Goal: Task Accomplishment & Management: Manage account settings

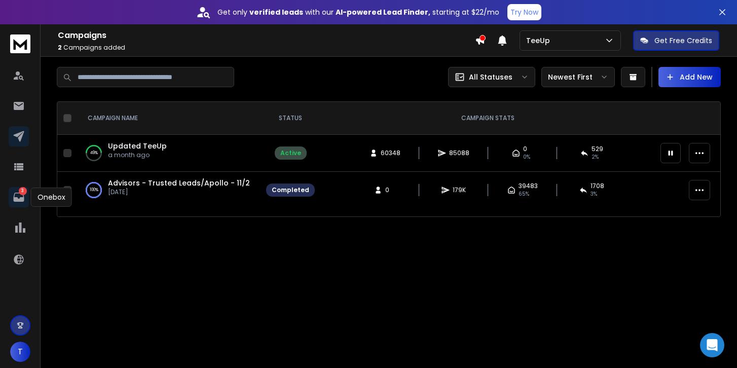
click at [17, 197] on icon at bounding box center [19, 197] width 12 height 12
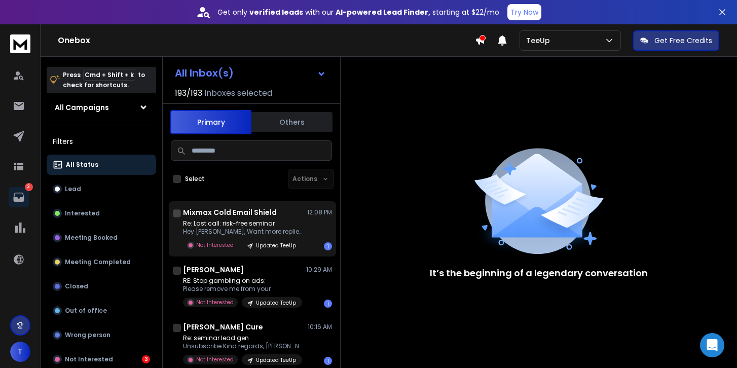
click at [271, 225] on p "Re: Last call: risk-free seminar" at bounding box center [244, 223] width 122 height 8
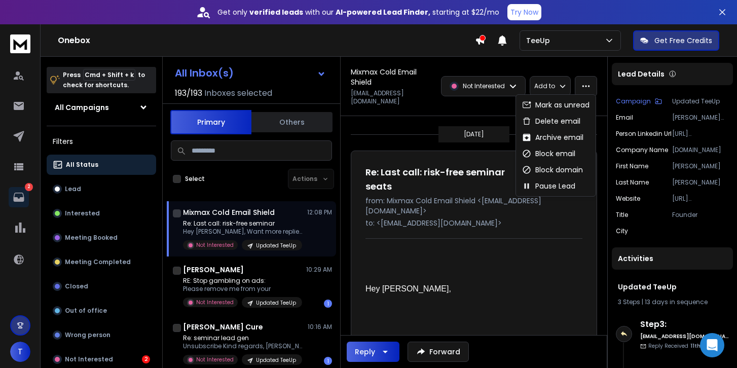
click at [585, 85] on icon "button" at bounding box center [585, 86] width 9 height 9
click at [572, 157] on div "Block email" at bounding box center [548, 153] width 53 height 10
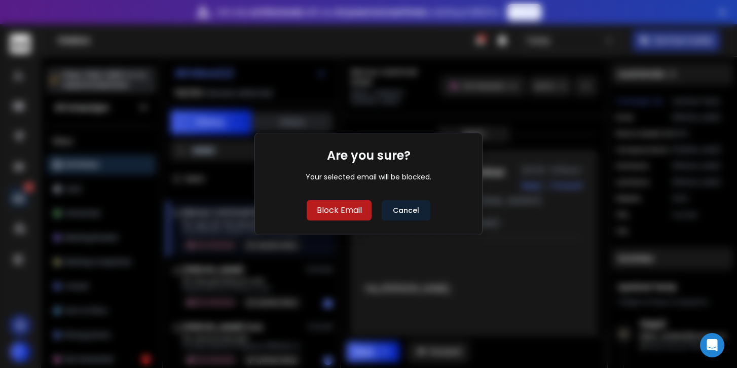
click at [352, 210] on button "Block Email" at bounding box center [339, 210] width 65 height 20
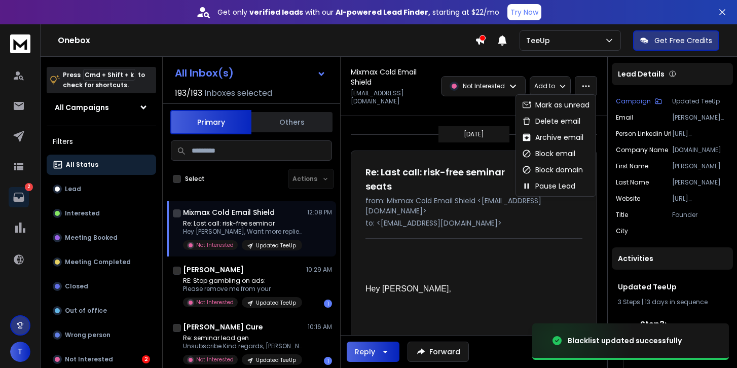
click at [592, 79] on button "button" at bounding box center [586, 86] width 22 height 20
click at [584, 121] on div "Delete email" at bounding box center [556, 121] width 76 height 16
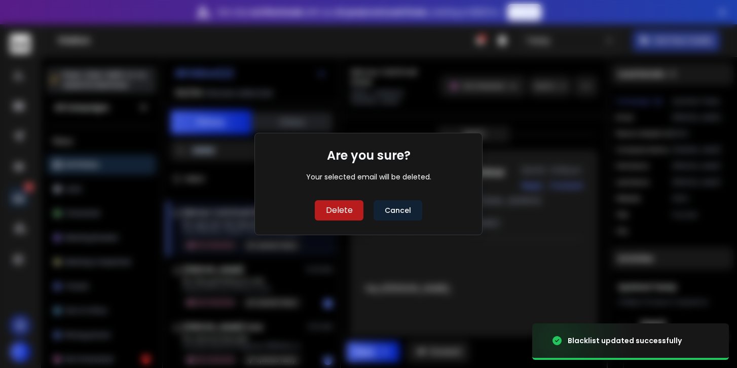
click at [355, 209] on button "Delete" at bounding box center [339, 210] width 49 height 20
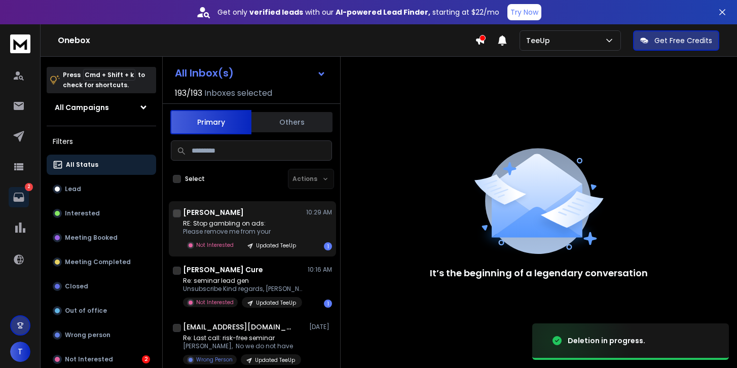
click at [278, 226] on p "RE: Stop gambling on ads:" at bounding box center [242, 223] width 119 height 8
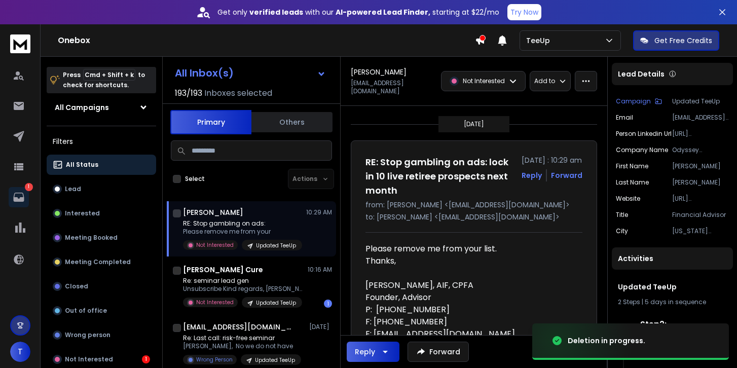
click at [597, 71] on button "button" at bounding box center [586, 81] width 22 height 20
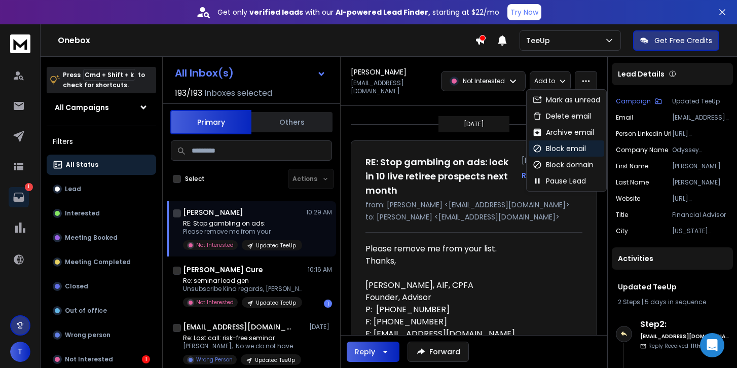
click at [585, 147] on div "Block email" at bounding box center [559, 148] width 53 height 10
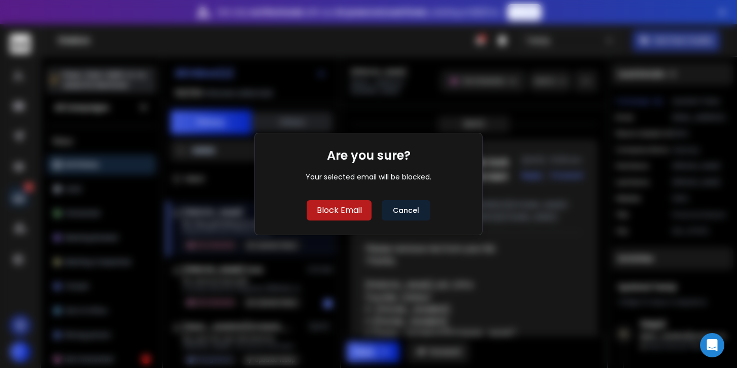
click at [361, 216] on button "Block Email" at bounding box center [339, 210] width 65 height 20
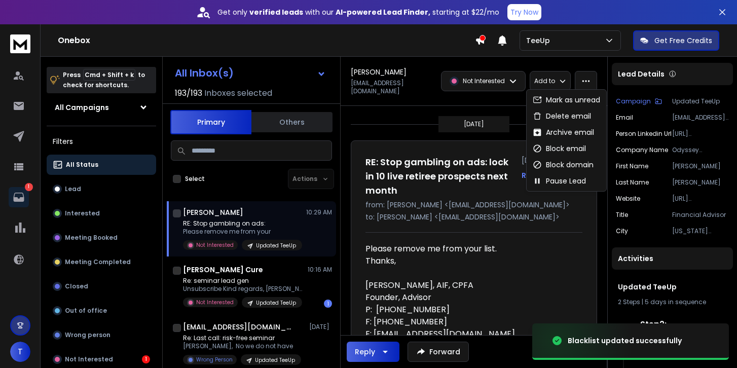
click at [591, 80] on button "button" at bounding box center [586, 81] width 22 height 20
click at [588, 111] on div "Delete email" at bounding box center [562, 116] width 58 height 10
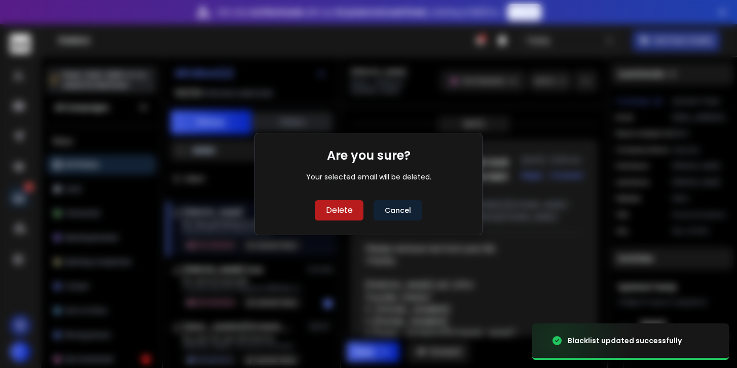
click at [348, 207] on button "Delete" at bounding box center [339, 210] width 49 height 20
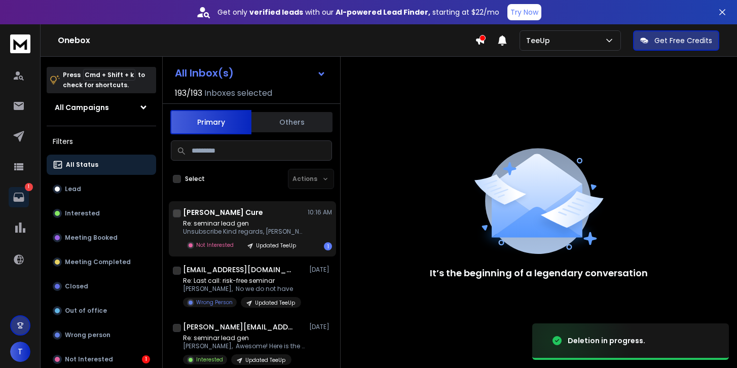
click at [270, 228] on p "Unsubscribe Kind regards, [PERSON_NAME]" at bounding box center [244, 232] width 122 height 8
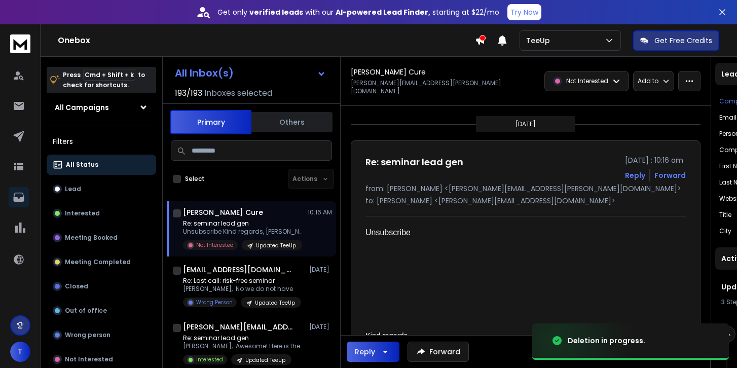
click at [691, 77] on icon "button" at bounding box center [689, 81] width 9 height 9
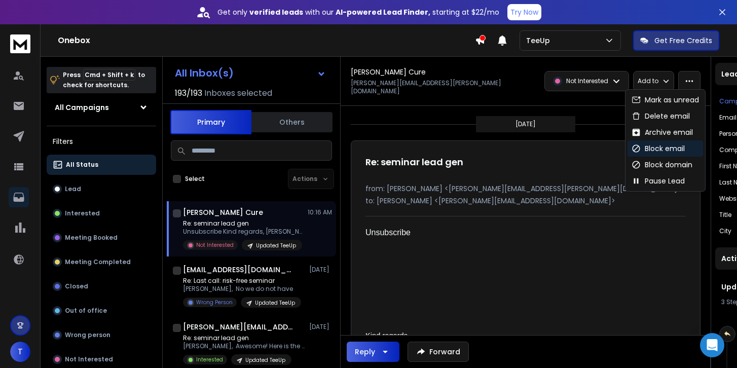
click at [679, 144] on div "Block email" at bounding box center [657, 148] width 53 height 10
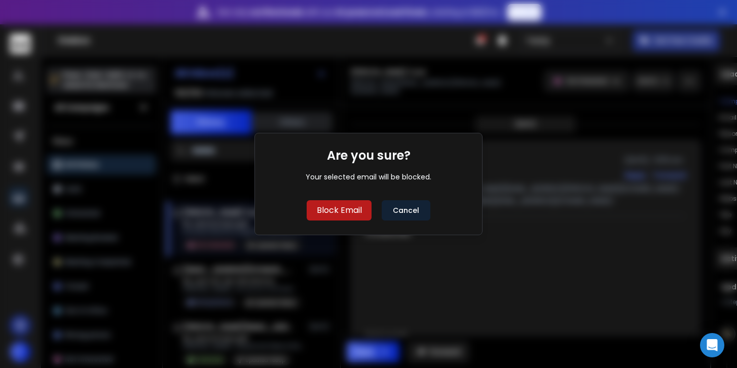
click at [363, 212] on button "Block Email" at bounding box center [339, 210] width 65 height 20
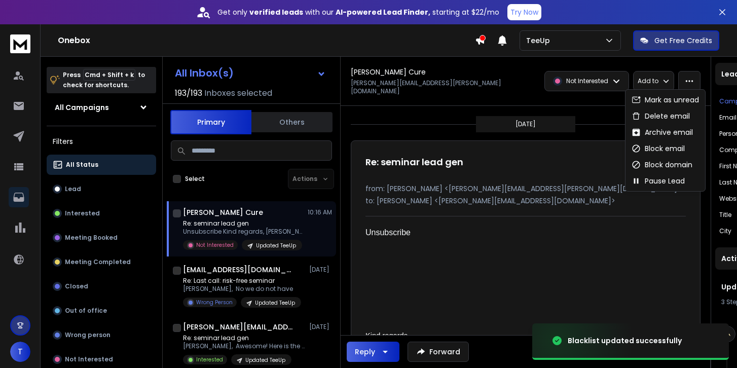
click at [694, 71] on button "button" at bounding box center [689, 81] width 22 height 20
click at [684, 115] on div "Delete email" at bounding box center [660, 116] width 58 height 10
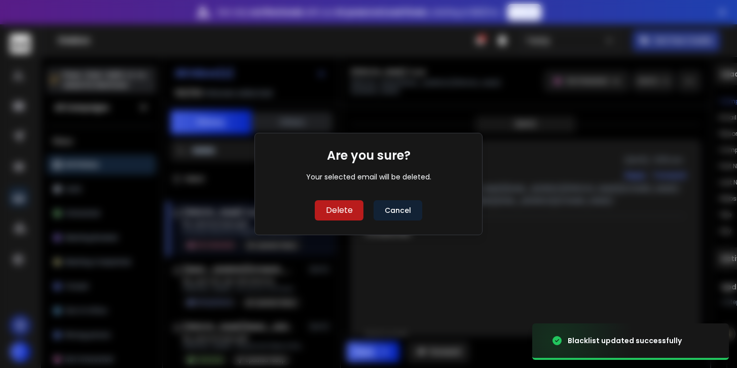
click at [346, 204] on button "Delete" at bounding box center [339, 210] width 49 height 20
